Goal: Task Accomplishment & Management: Complete application form

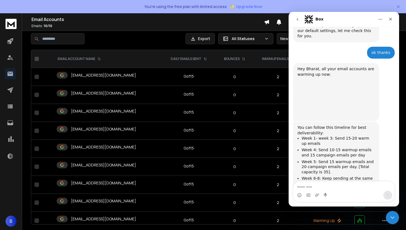
scroll to position [1481, 0]
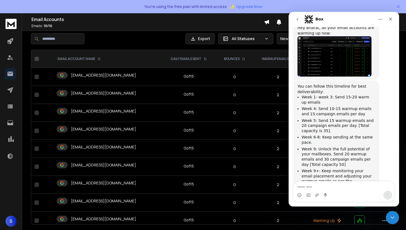
click at [184, 76] on div "0 of 15" at bounding box center [189, 76] width 10 height 6
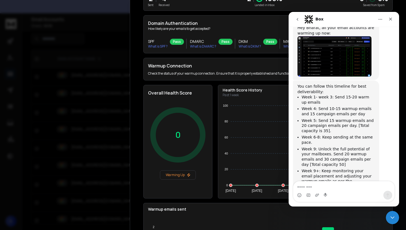
scroll to position [208, 0]
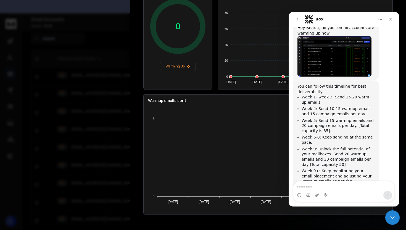
click at [394, 217] on icon "Close Intercom Messenger" at bounding box center [391, 216] width 7 height 7
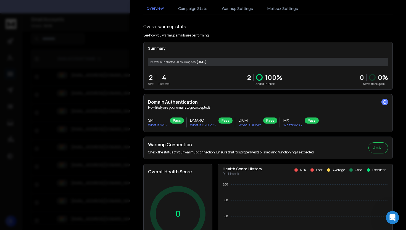
scroll to position [0, 0]
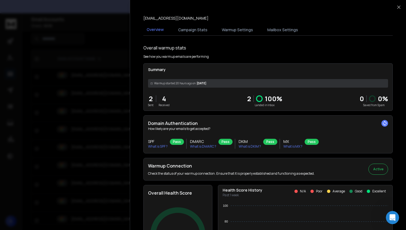
click at [191, 27] on button "Campaign Stats" at bounding box center [193, 30] width 36 height 12
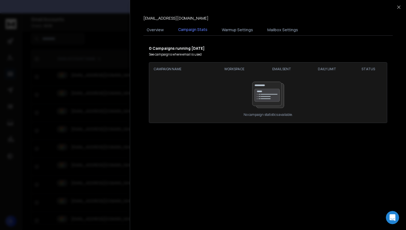
click at [233, 31] on button "Warmup Settings" at bounding box center [237, 30] width 38 height 12
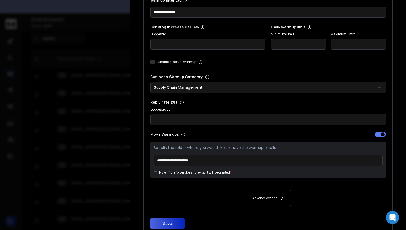
scroll to position [90, 0]
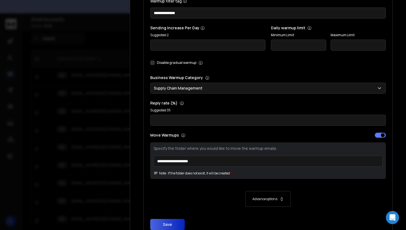
click at [268, 194] on div "Advance options" at bounding box center [267, 199] width 45 height 16
click at [392, 215] on icon "Open Intercom Messenger" at bounding box center [392, 216] width 4 height 4
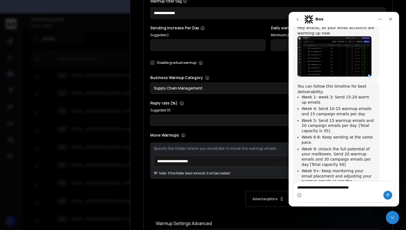
type textarea "**********"
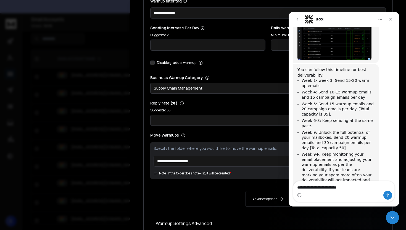
type textarea "**********"
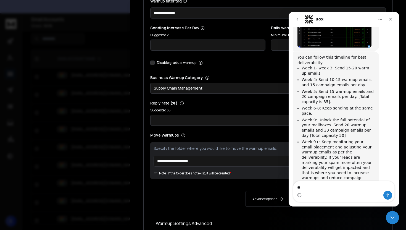
type textarea "*"
click at [388, 214] on icon "Close Intercom Messenger" at bounding box center [391, 216] width 7 height 7
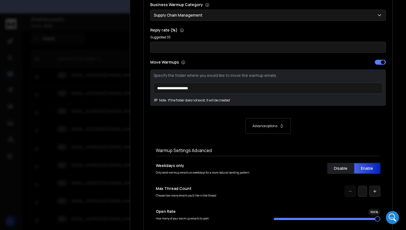
scroll to position [274, 0]
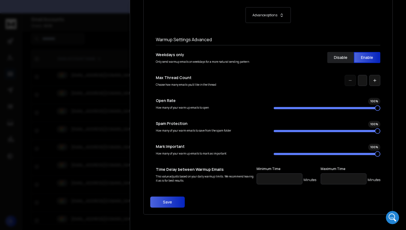
click at [160, 199] on button "Save" at bounding box center [167, 201] width 35 height 11
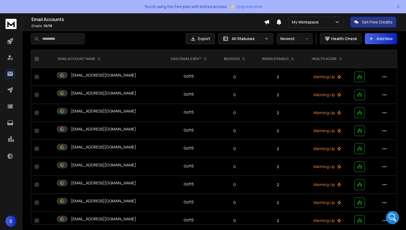
click at [255, 39] on p "All Statuses" at bounding box center [247, 39] width 30 height 6
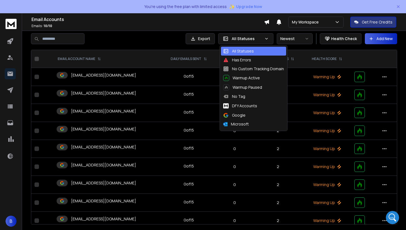
click at [255, 39] on p "All Statuses" at bounding box center [247, 39] width 30 height 6
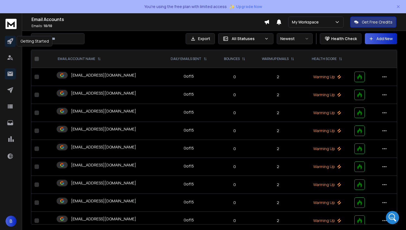
click at [8, 42] on icon at bounding box center [10, 41] width 7 height 7
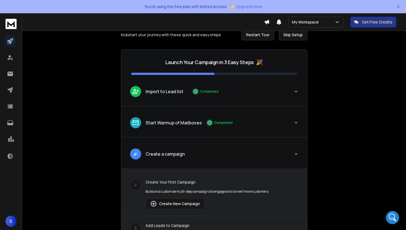
scroll to position [47, 0]
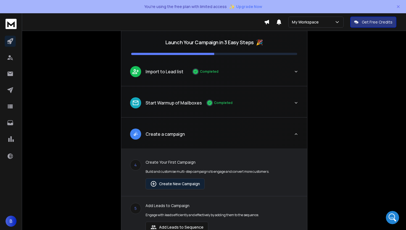
click at [167, 185] on button "Create New Campaign" at bounding box center [175, 183] width 59 height 11
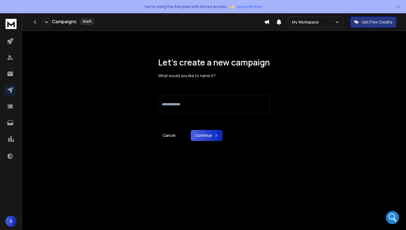
click at [188, 99] on input at bounding box center [214, 104] width 112 height 18
type input "****"
click at [210, 134] on button "Continue" at bounding box center [207, 135] width 32 height 11
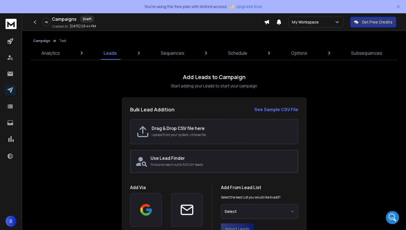
scroll to position [21, 0]
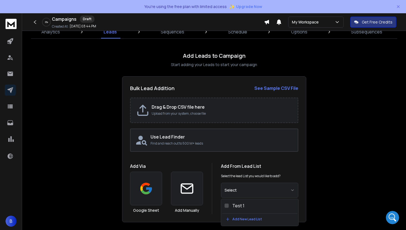
click at [237, 191] on button "Select" at bounding box center [259, 190] width 77 height 15
click at [237, 203] on div "Test 1" at bounding box center [238, 205] width 12 height 7
click at [281, 166] on h1 "Add From Lead List" at bounding box center [259, 166] width 77 height 7
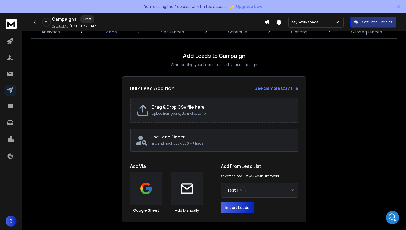
click at [267, 89] on strong "See Sample CSV File" at bounding box center [276, 88] width 44 height 6
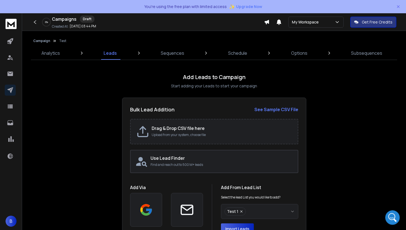
click at [393, 218] on icon "Open Intercom Messenger" at bounding box center [391, 216] width 9 height 9
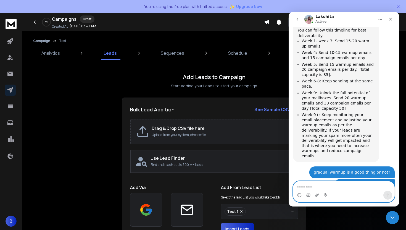
scroll to position [1537, 0]
type textarea "**********"
